Goal: Task Accomplishment & Management: Use online tool/utility

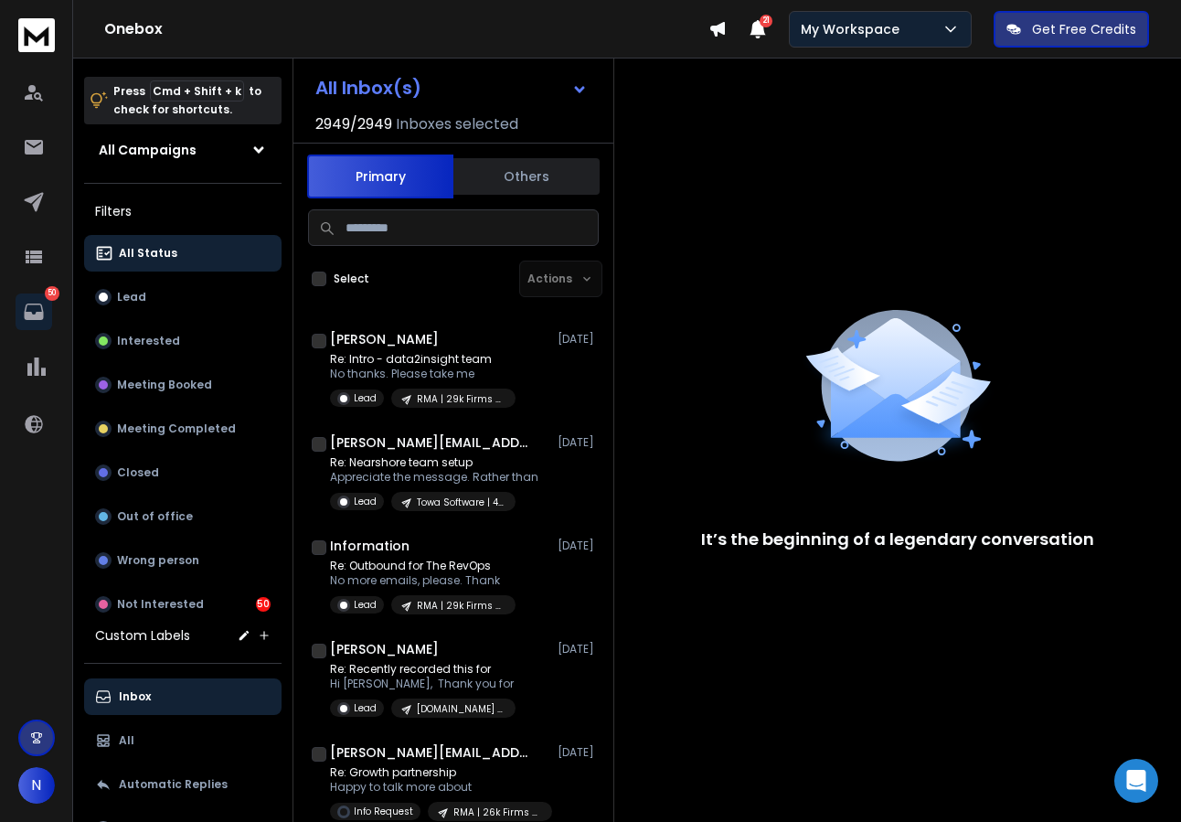
click at [904, 35] on p "My Workspace" at bounding box center [853, 29] width 106 height 18
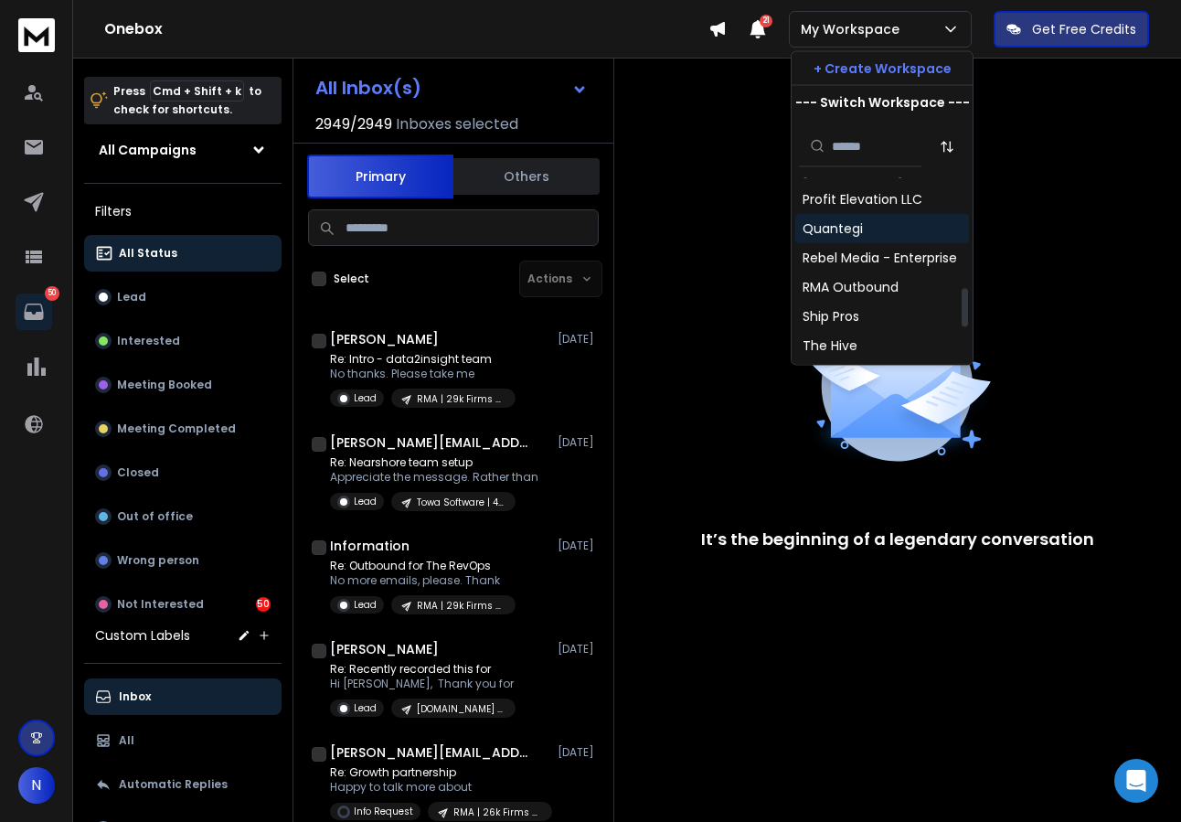
scroll to position [526, 0]
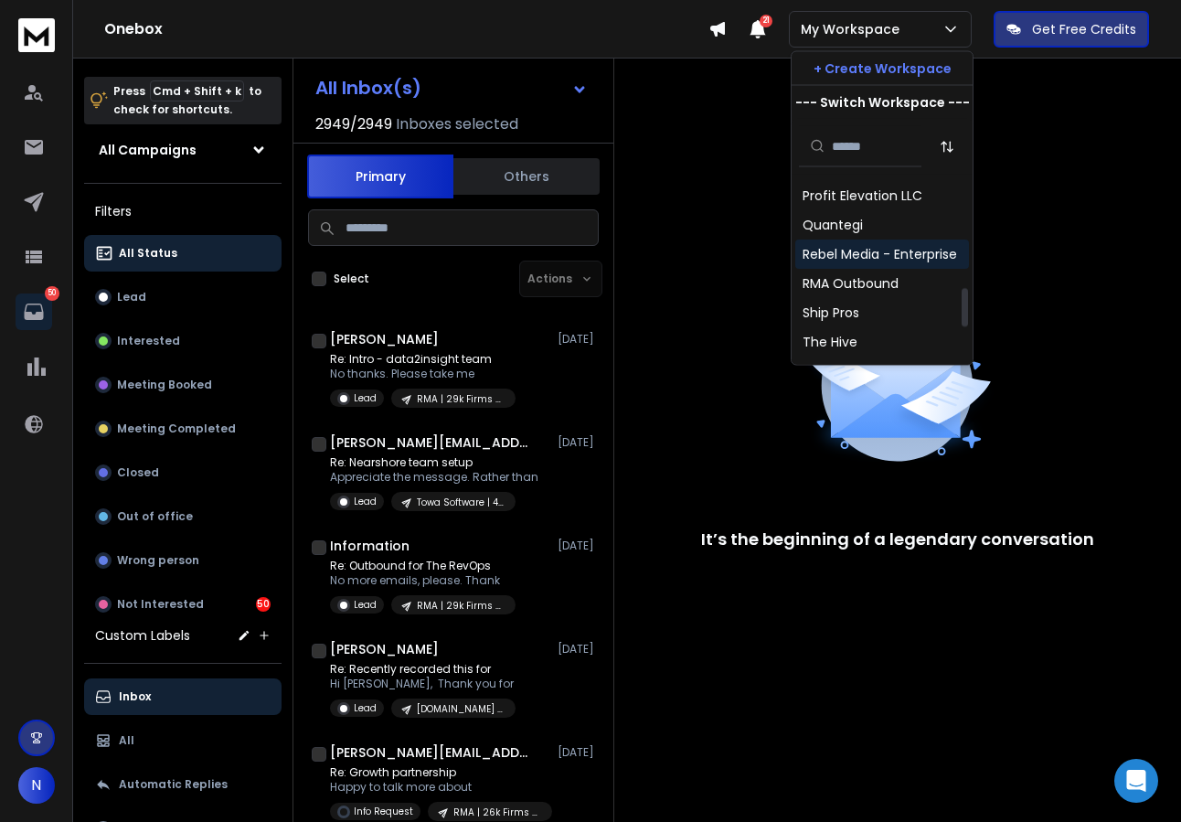
click at [885, 260] on div "Rebel Media - Enterprise" at bounding box center [879, 255] width 154 height 18
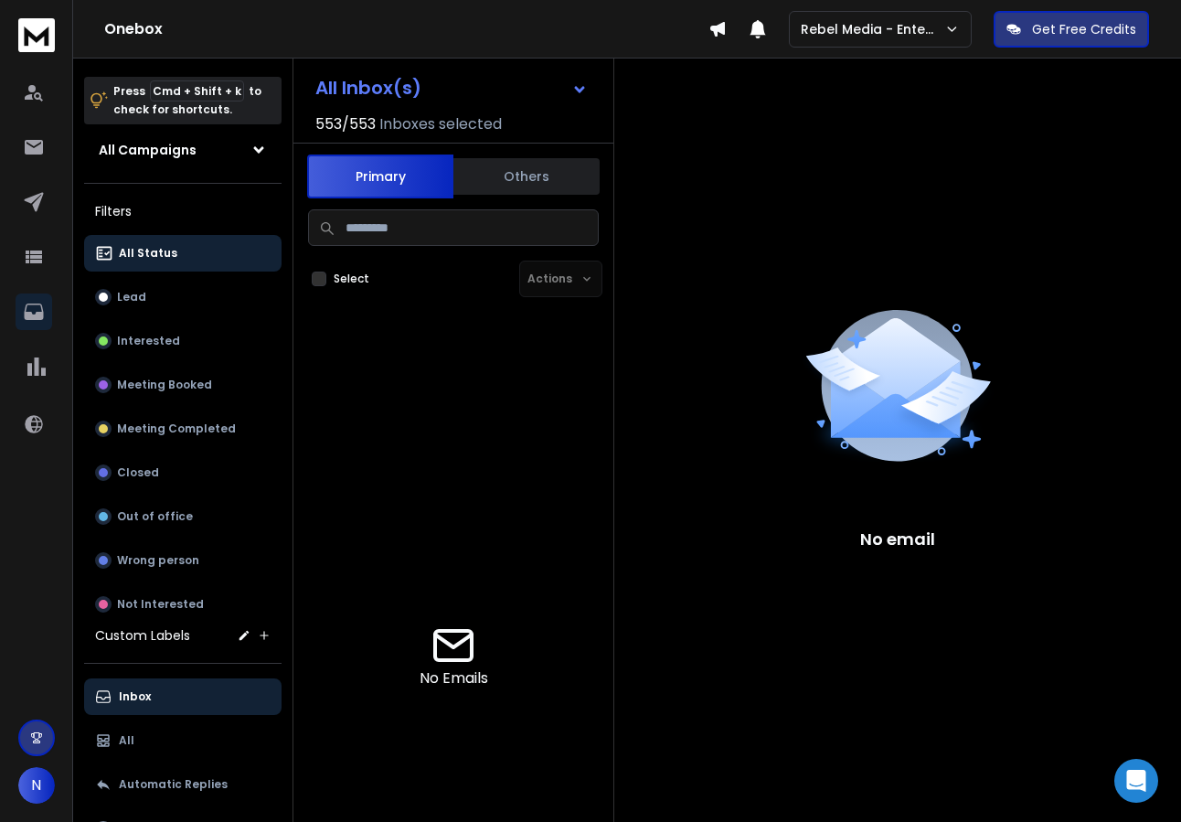
click at [536, 170] on button "Others" at bounding box center [526, 176] width 146 height 40
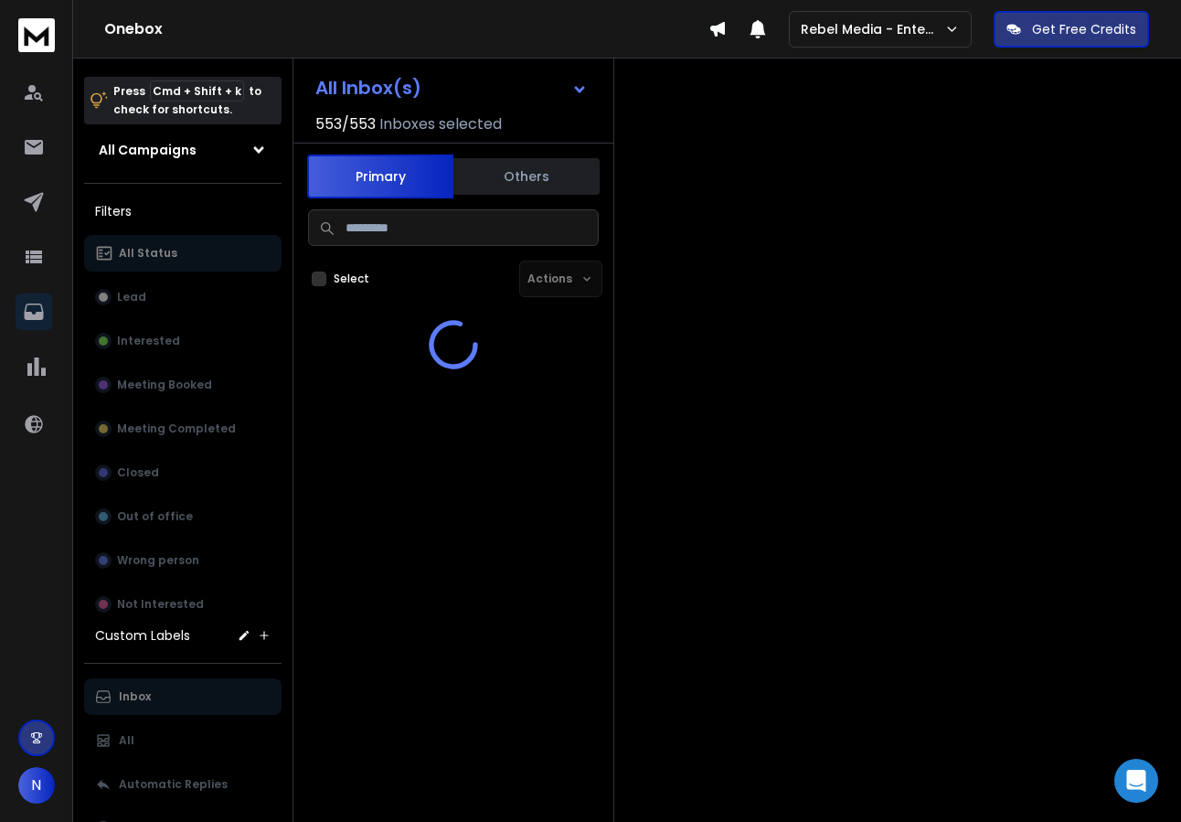
click at [428, 175] on button "Primary" at bounding box center [380, 176] width 146 height 44
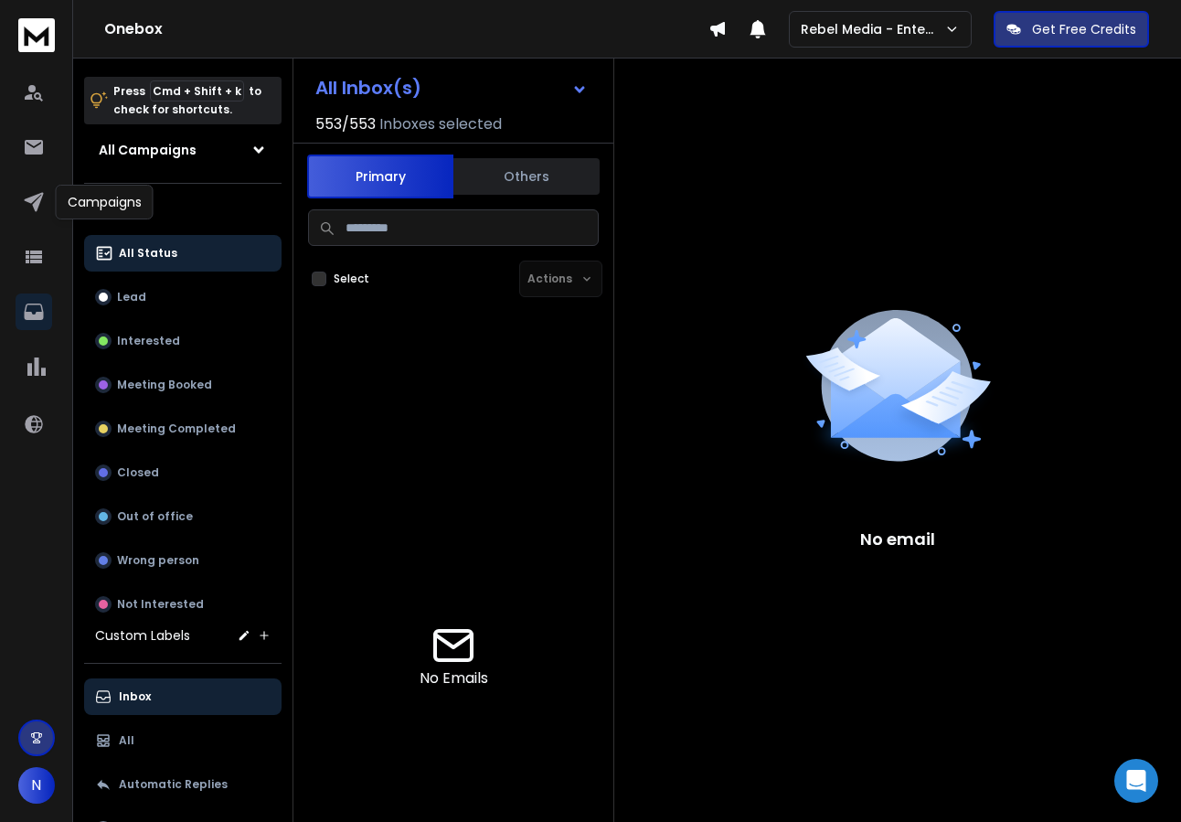
click at [39, 175] on div at bounding box center [37, 262] width 42 height 376
click at [39, 185] on link at bounding box center [34, 202] width 37 height 37
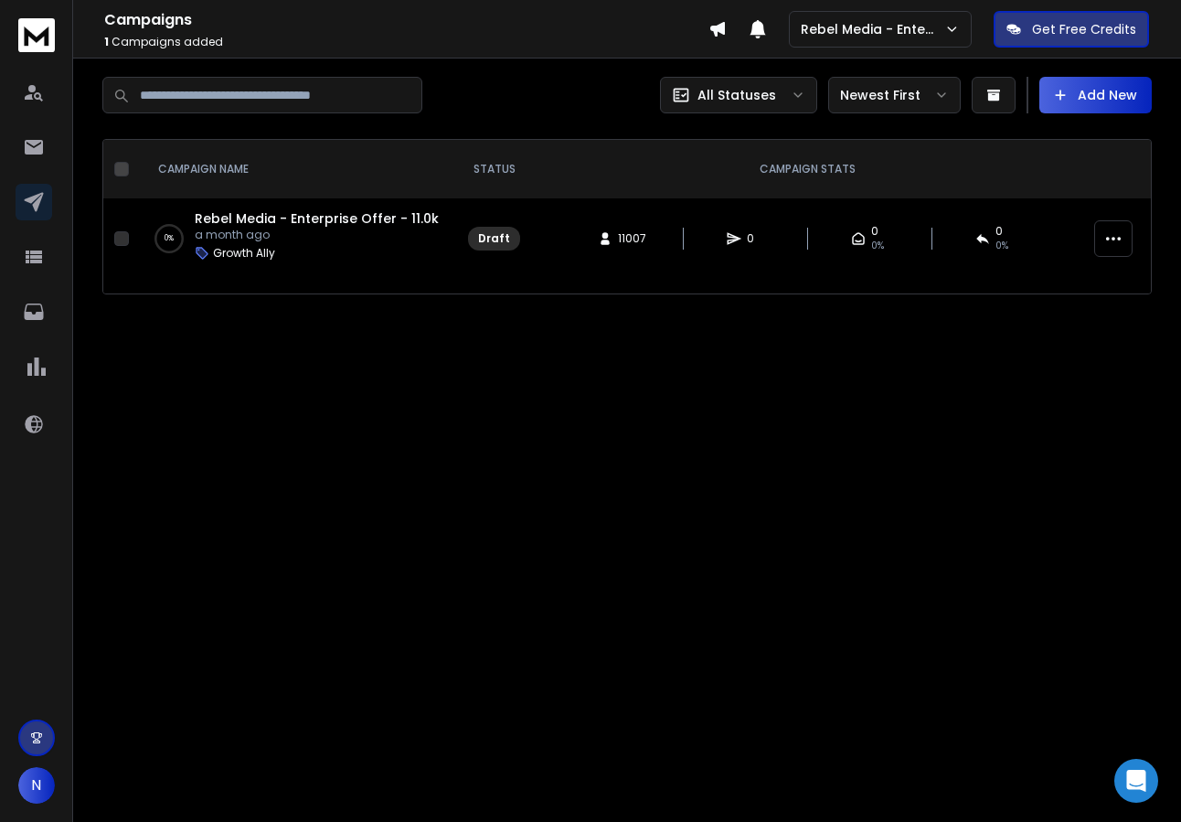
click at [340, 221] on span "Rebel Media - Enterprise Offer - 11.0k" at bounding box center [317, 218] width 244 height 18
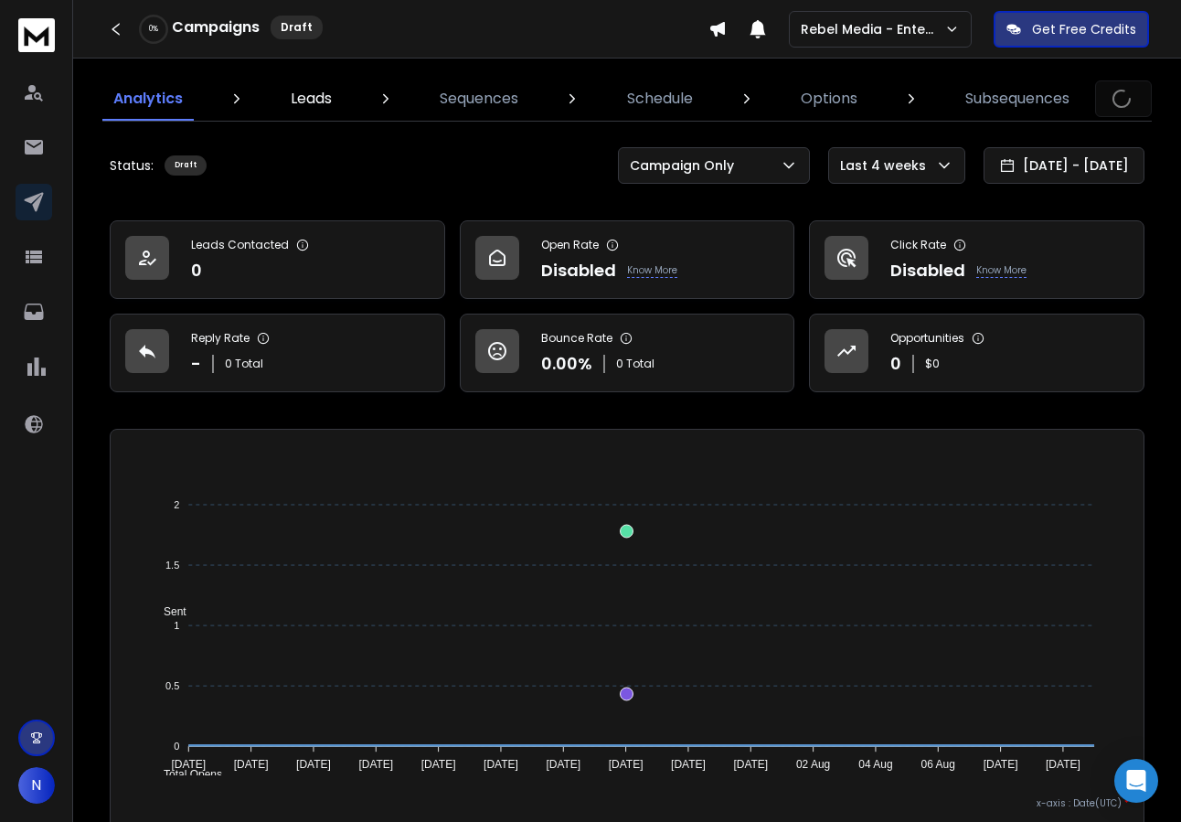
click at [317, 104] on div "Analytics Leads Sequences Schedule Options Subsequences" at bounding box center [626, 99] width 1049 height 45
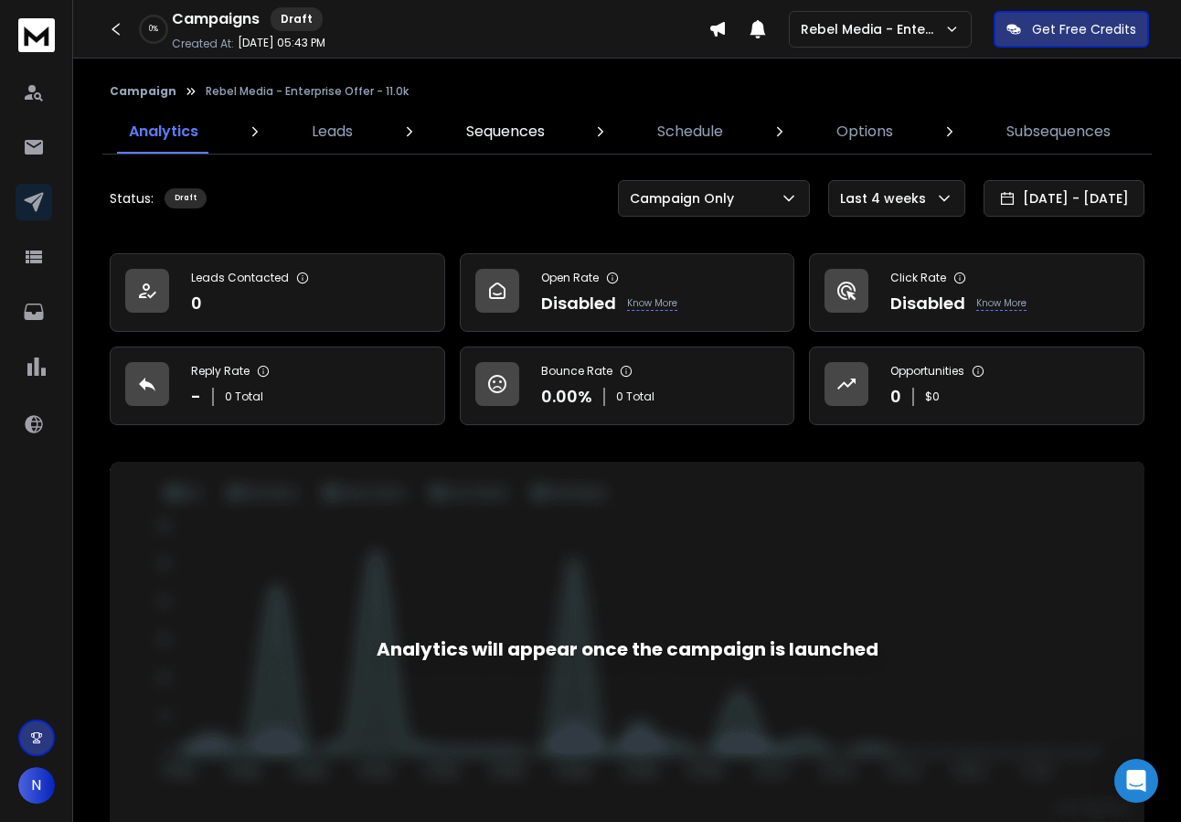
click at [504, 127] on p "Sequences" at bounding box center [505, 132] width 79 height 22
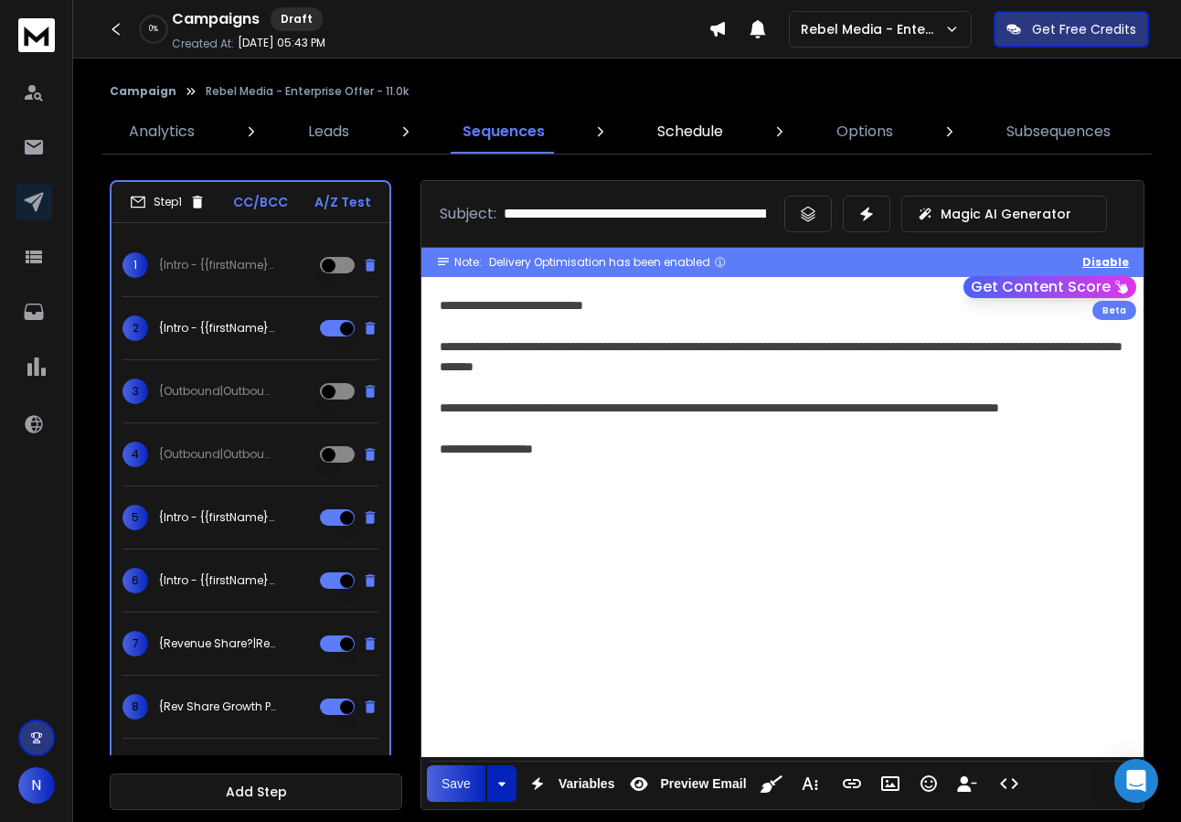
click at [660, 125] on p "Schedule" at bounding box center [690, 132] width 66 height 22
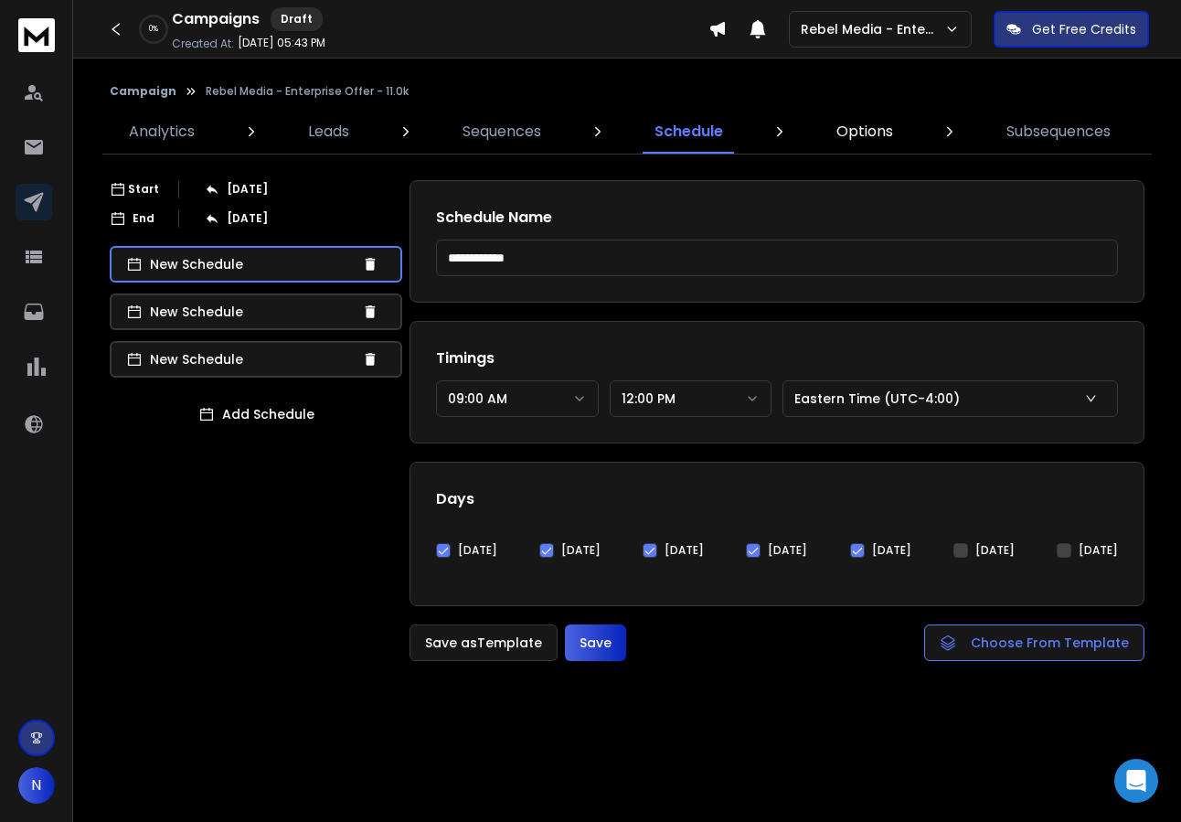
click at [833, 126] on link "Options" at bounding box center [864, 132] width 79 height 44
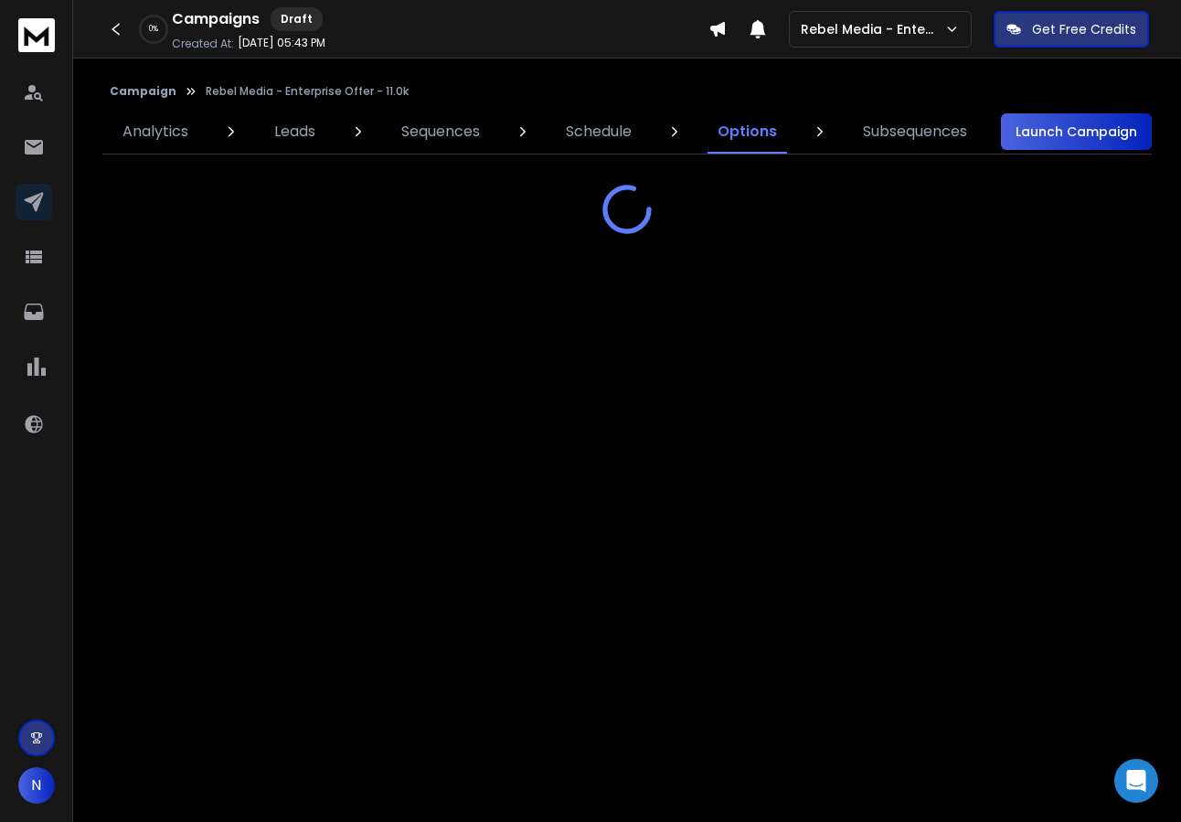
select select "*"
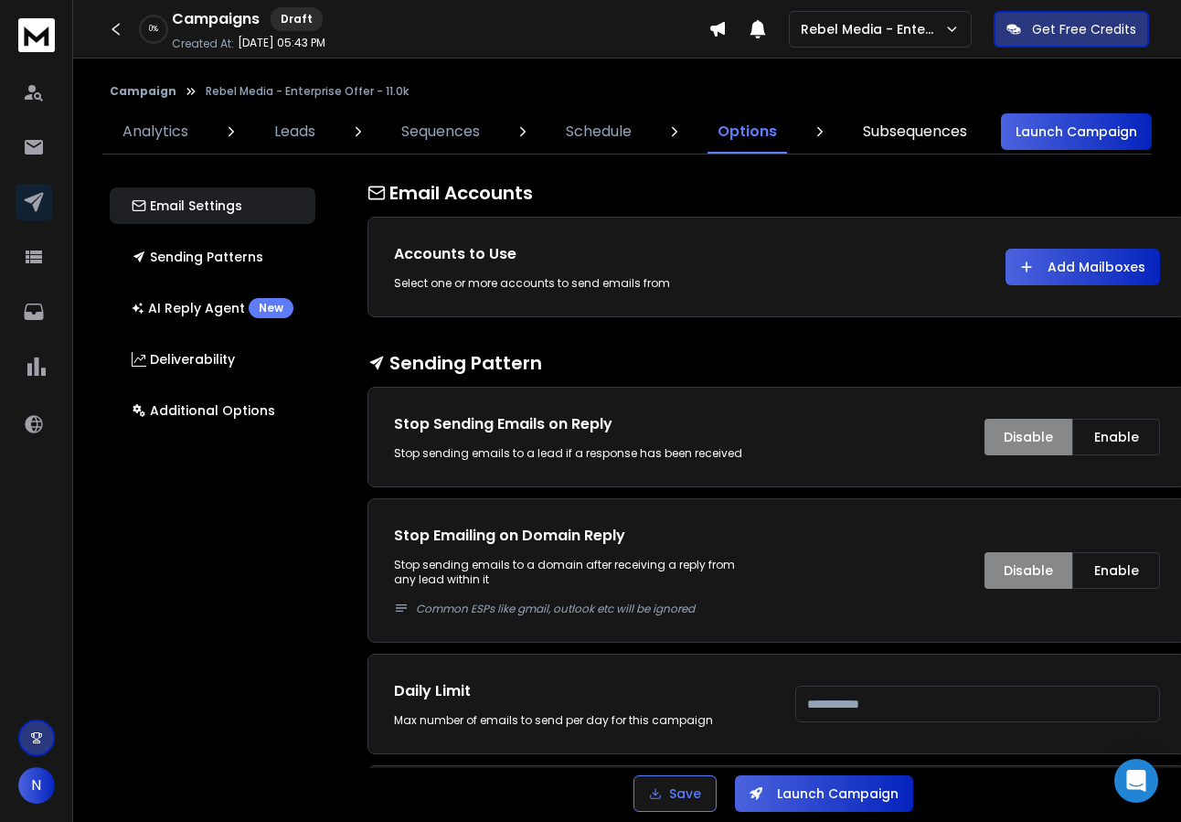
click at [870, 124] on p "Subsequences" at bounding box center [915, 132] width 104 height 22
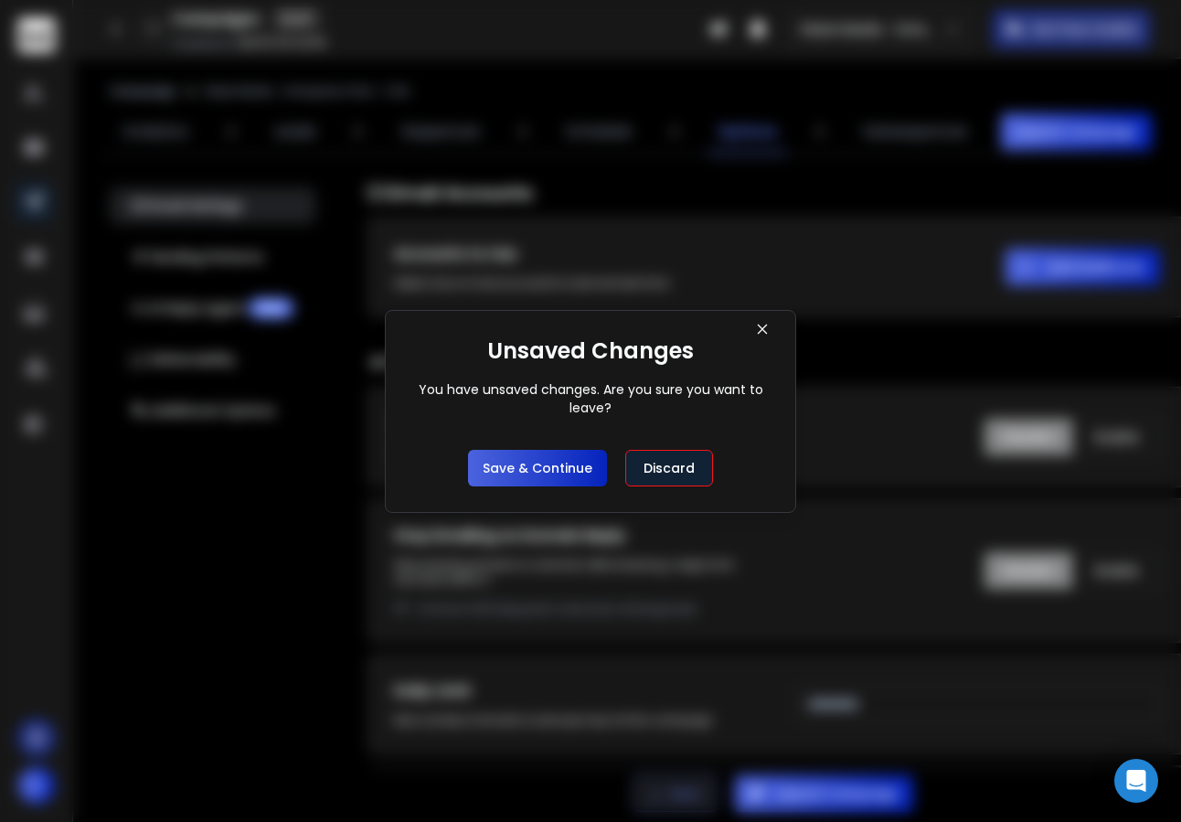
click at [764, 330] on icon at bounding box center [763, 328] width 10 height 10
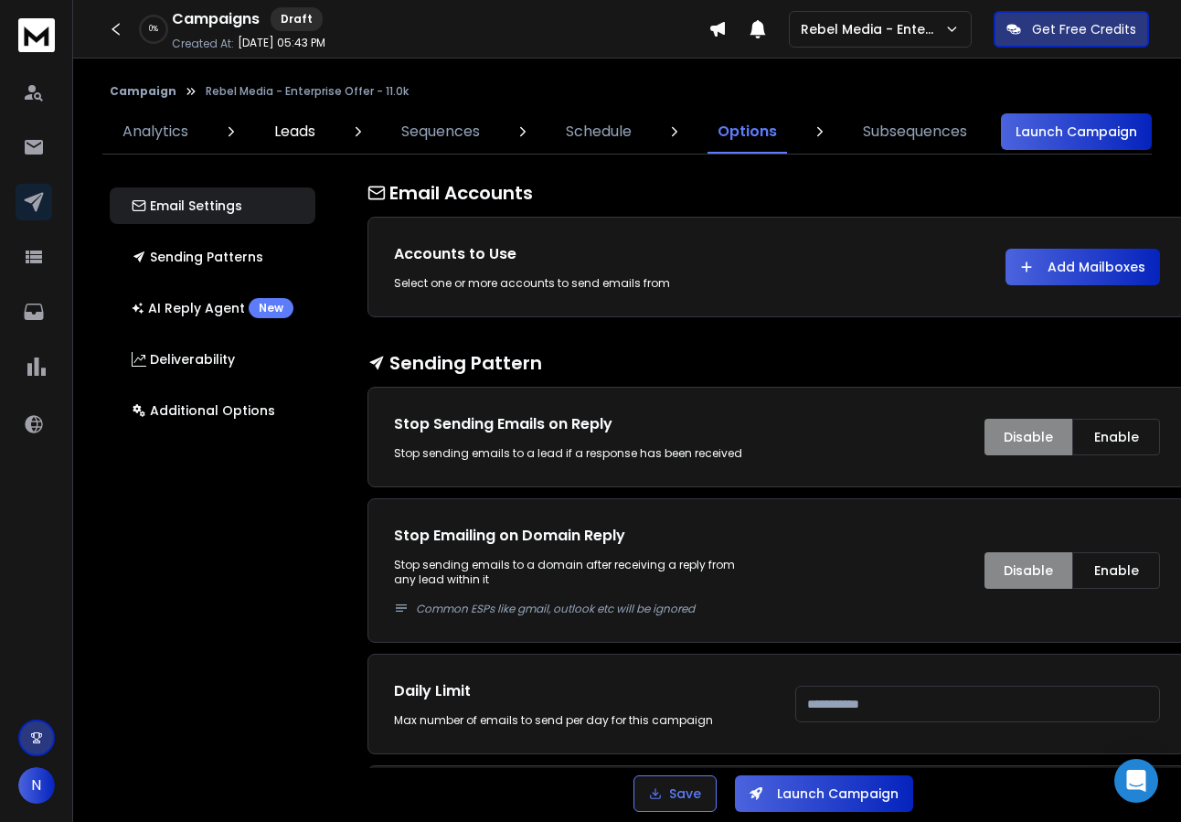
click at [296, 133] on p "Leads" at bounding box center [294, 132] width 41 height 22
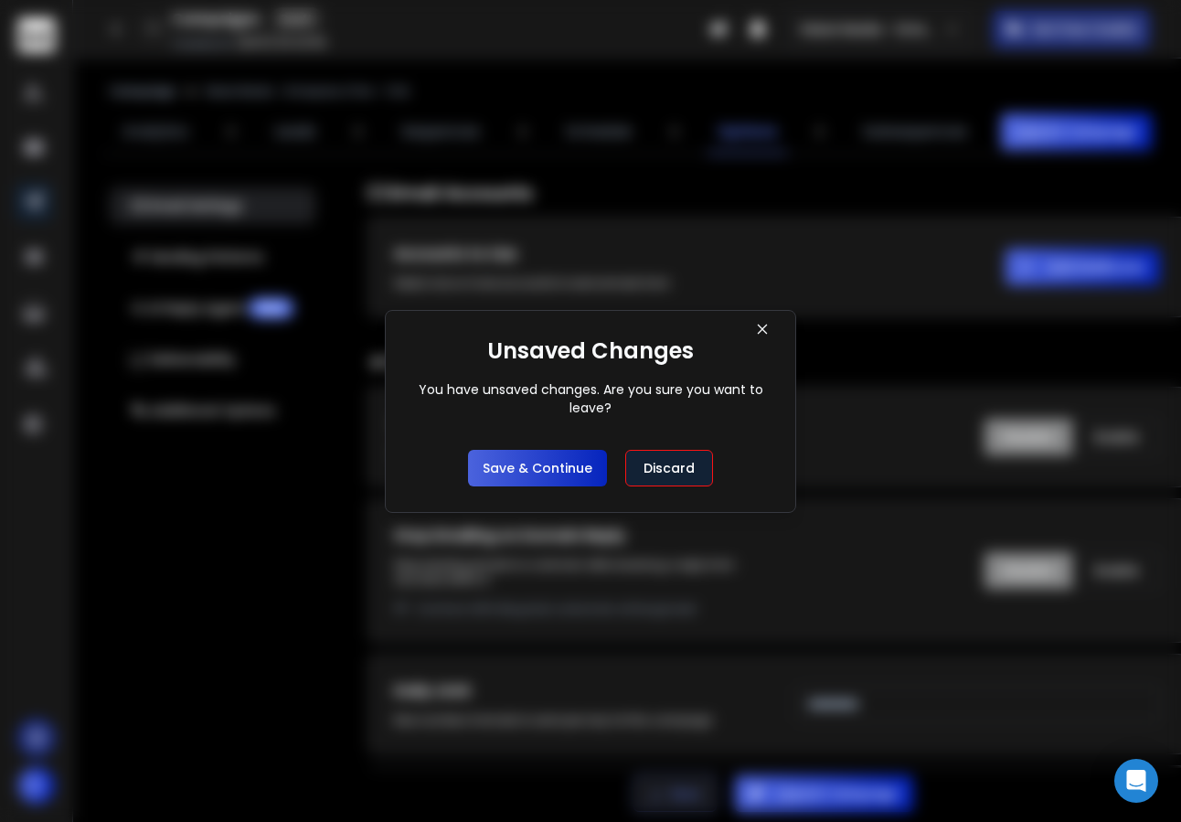
click at [551, 466] on button "Save & Continue" at bounding box center [537, 468] width 139 height 37
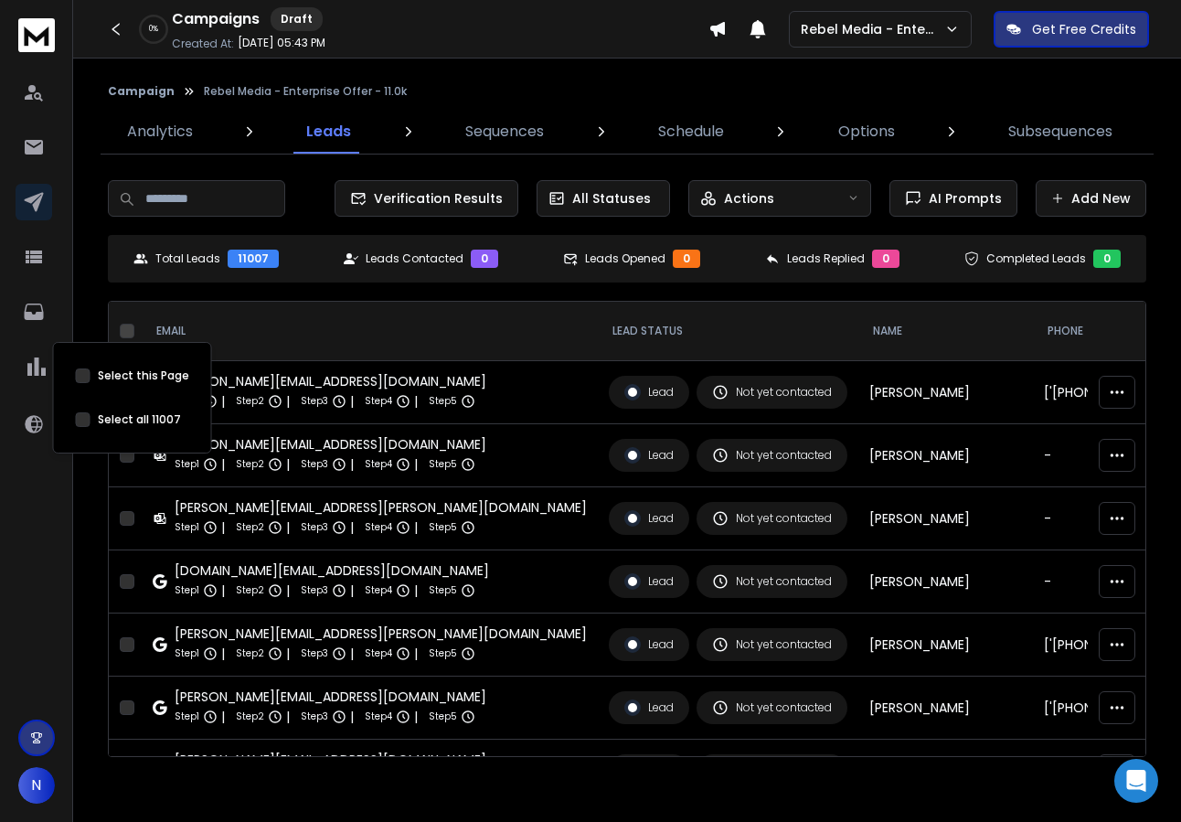
click at [83, 421] on button "Select this Page" at bounding box center [83, 419] width 15 height 15
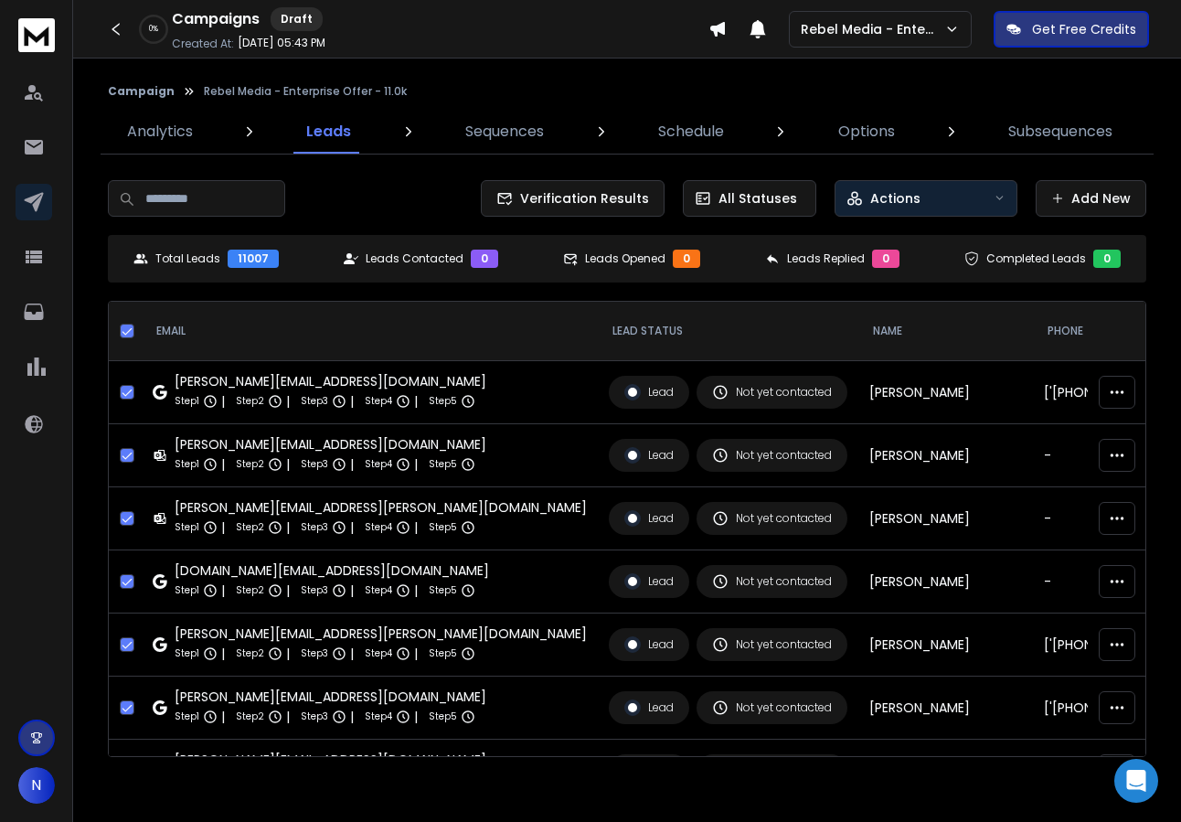
click at [876, 206] on p "Actions" at bounding box center [895, 198] width 50 height 18
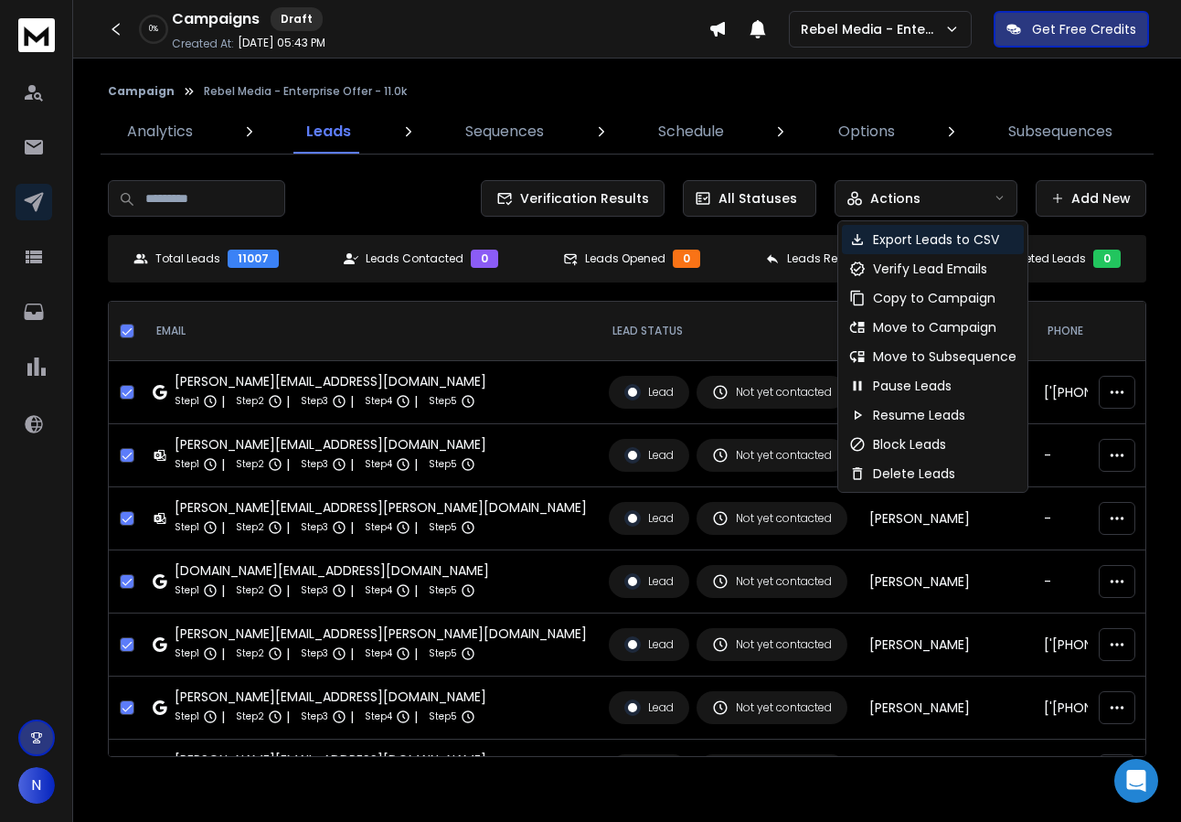
click at [958, 239] on p "Export Leads to CSV" at bounding box center [936, 239] width 126 height 18
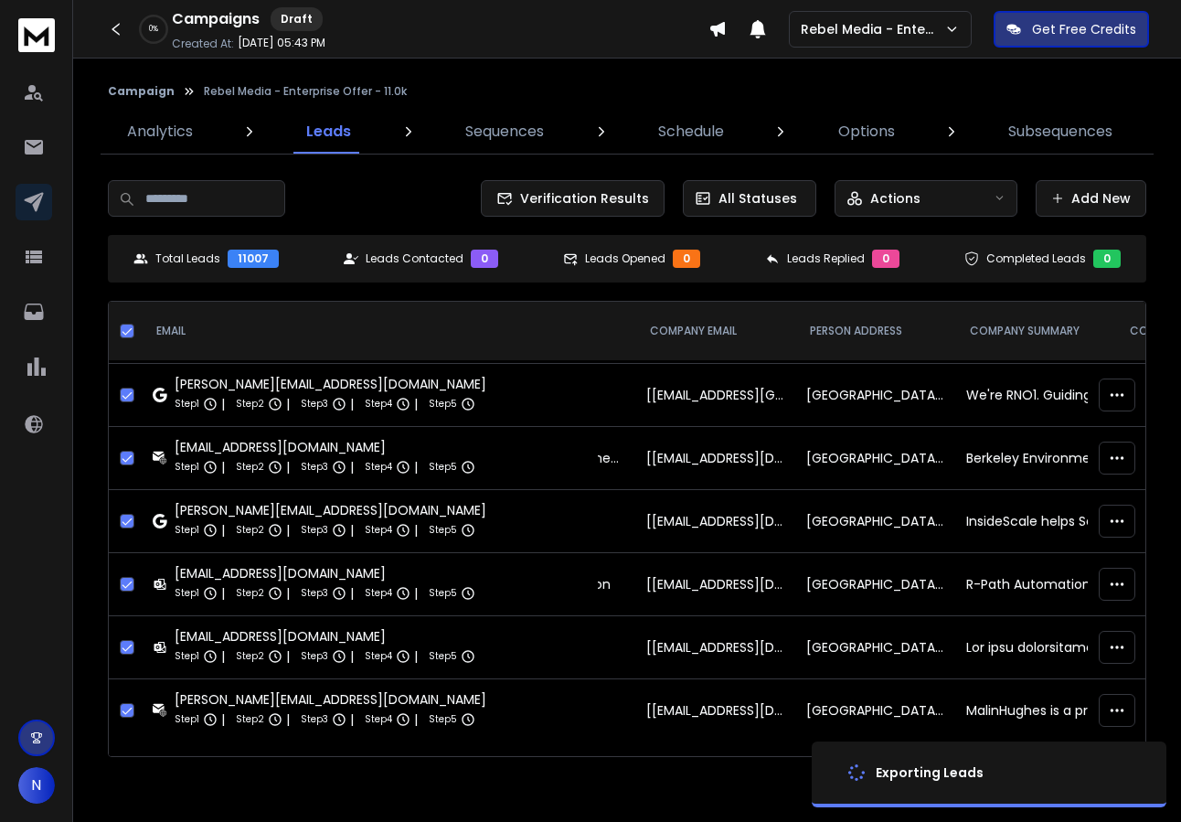
scroll to position [13463, 1517]
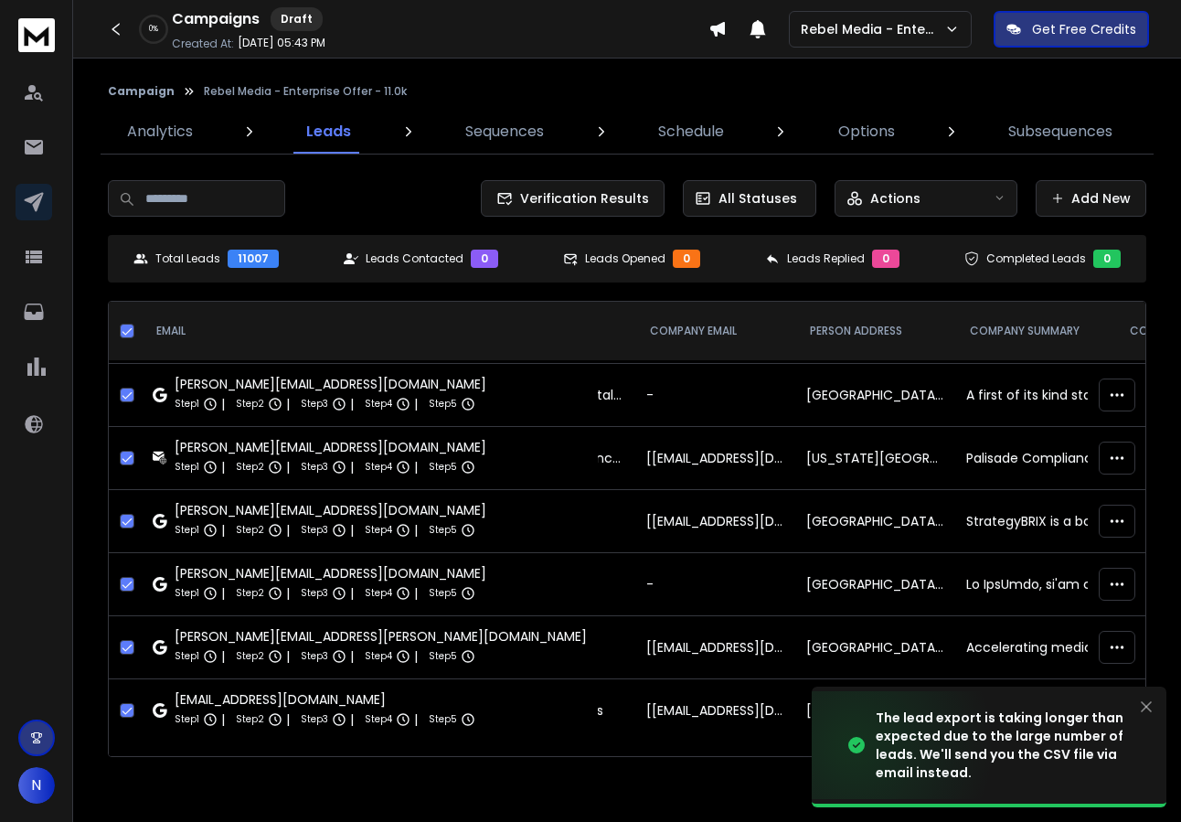
click at [916, 742] on div "The lead export is taking longer than expected due to the large number of leads…" at bounding box center [1009, 744] width 269 height 73
click at [1149, 707] on div "The lead export is taking longer than expected due to the large number of leads…" at bounding box center [996, 744] width 340 height 117
click at [964, 733] on div "The lead export is taking longer than expected due to the large number of leads…" at bounding box center [1009, 744] width 269 height 73
click at [1141, 709] on div "The lead export is taking longer than expected due to the large number of leads…" at bounding box center [1009, 744] width 269 height 73
